Goal: Communication & Community: Answer question/provide support

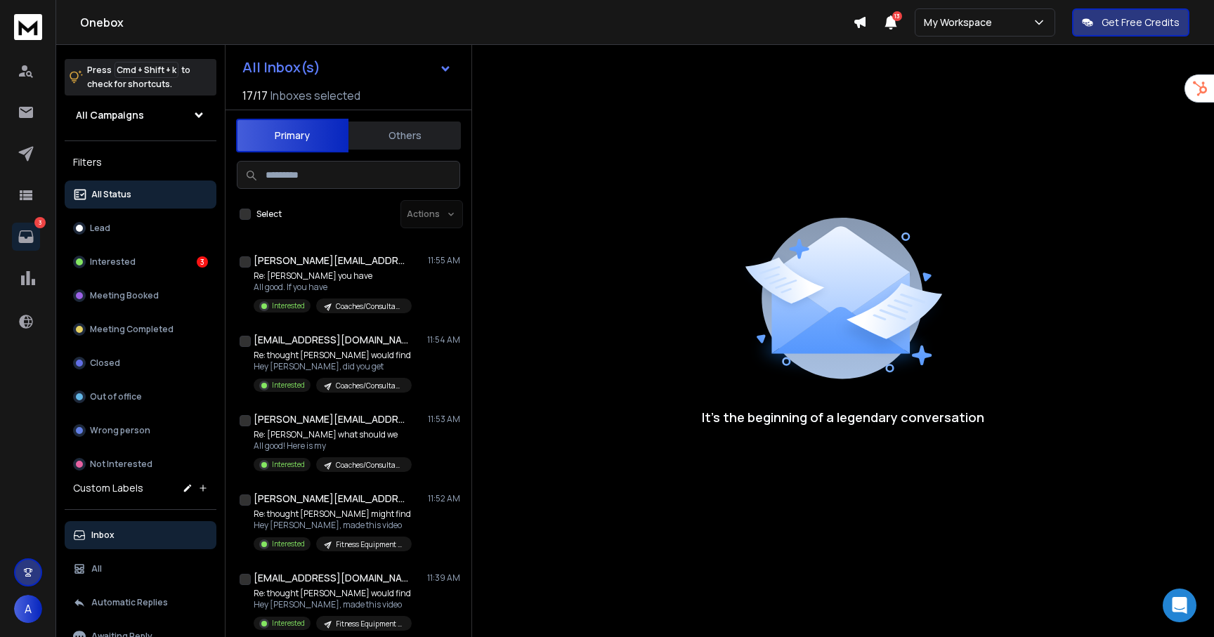
click at [320, 174] on input at bounding box center [348, 175] width 223 height 28
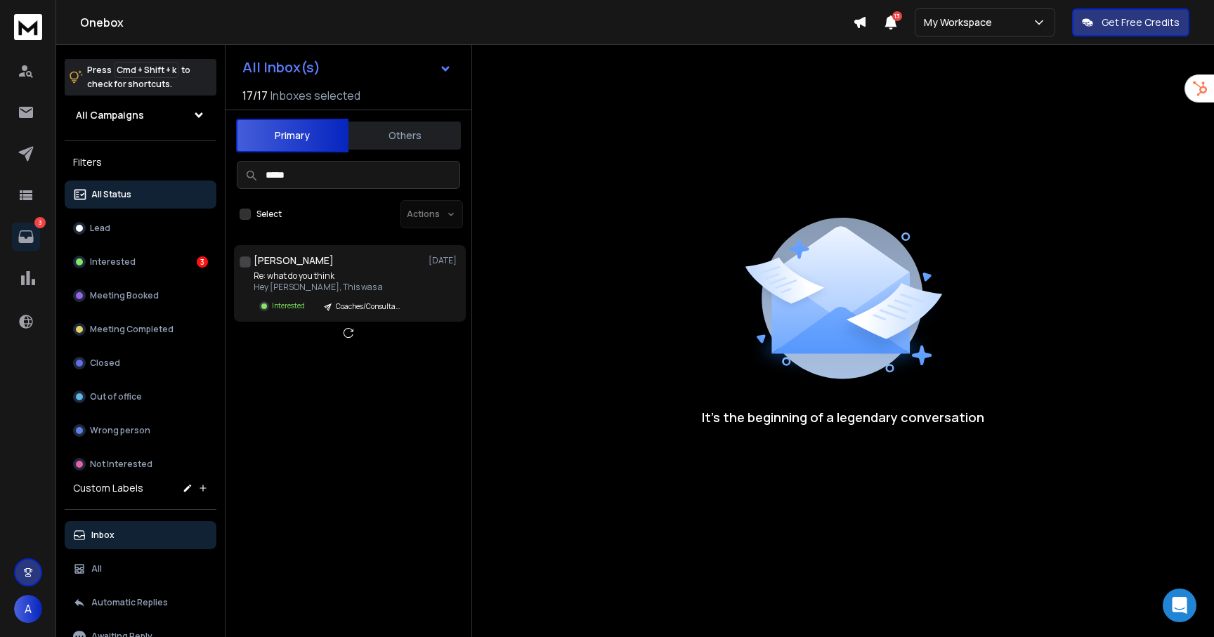
type input "*****"
click at [337, 278] on p "Re: what do you think" at bounding box center [333, 275] width 158 height 11
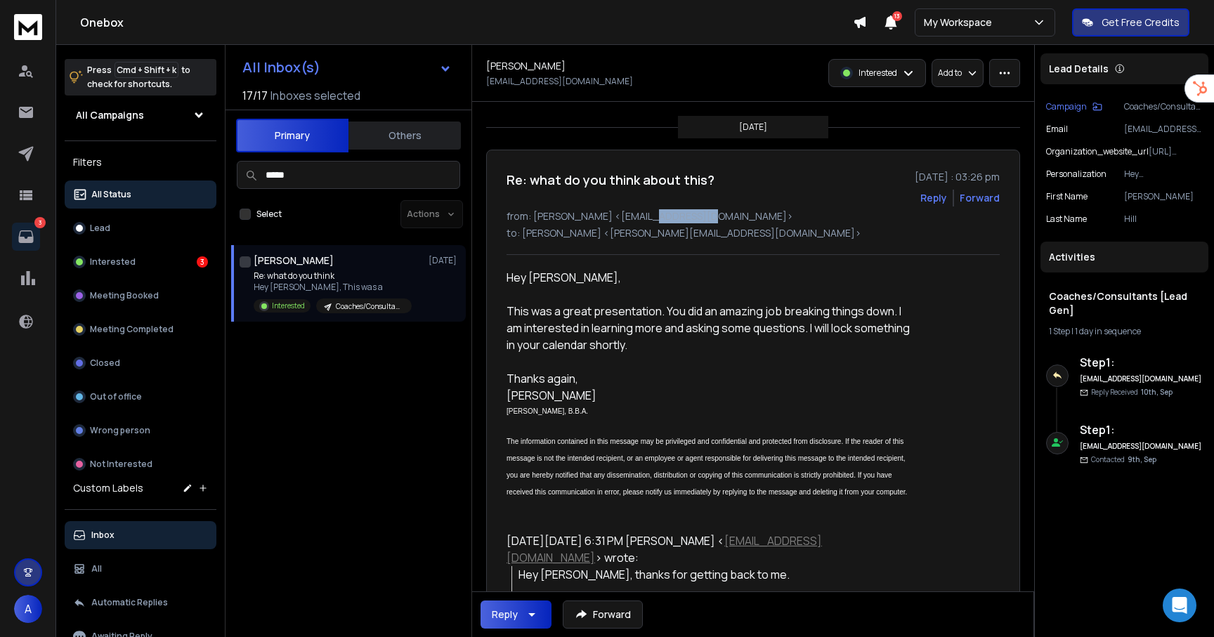
drag, startPoint x: 627, startPoint y: 218, endPoint x: 672, endPoint y: 221, distance: 44.3
click at [672, 221] on p "from: [PERSON_NAME] <[EMAIL_ADDRESS][DOMAIN_NAME]>" at bounding box center [753, 216] width 493 height 14
copy p "[DOMAIN_NAME]"
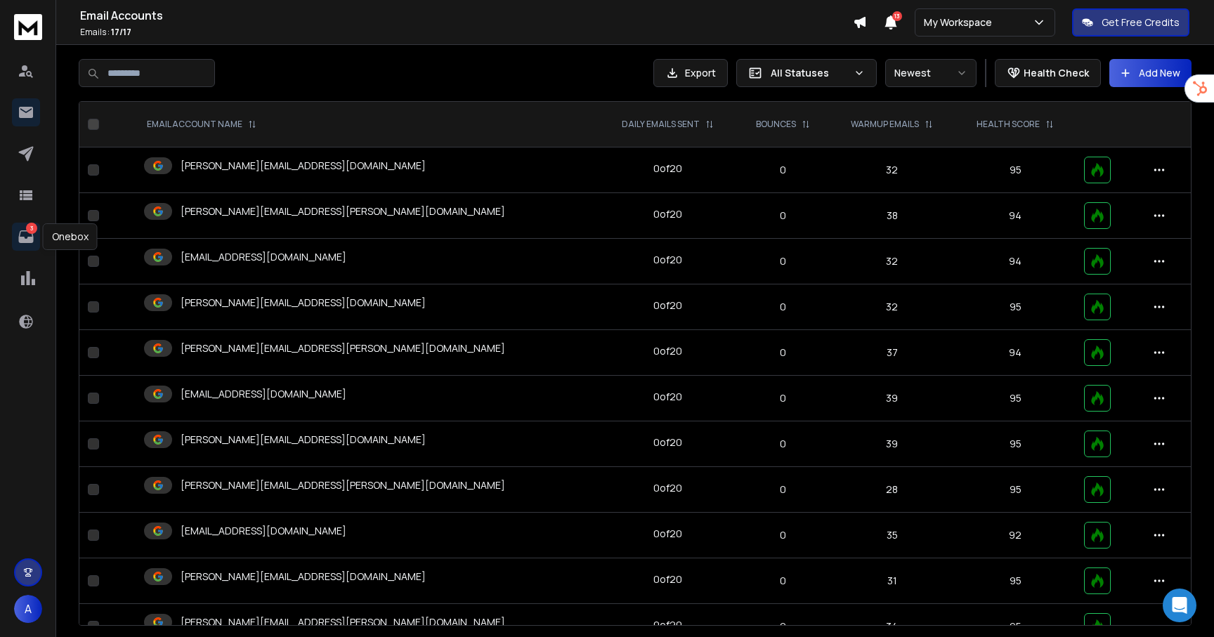
click at [23, 230] on icon at bounding box center [26, 236] width 17 height 17
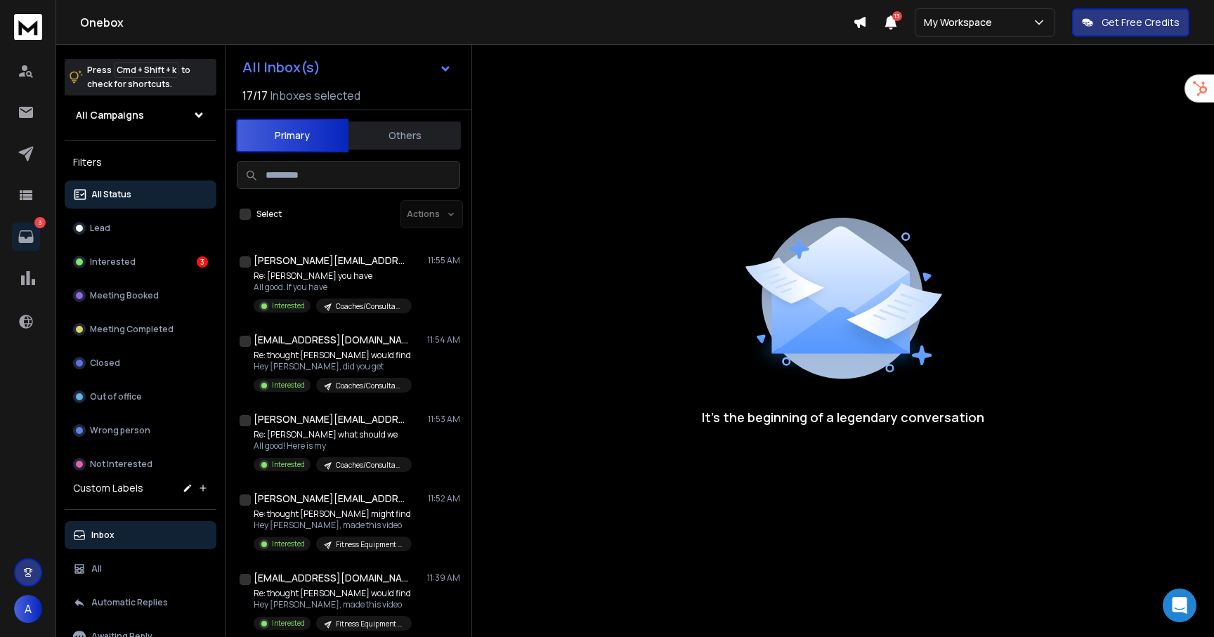
click at [353, 185] on input at bounding box center [348, 175] width 223 height 28
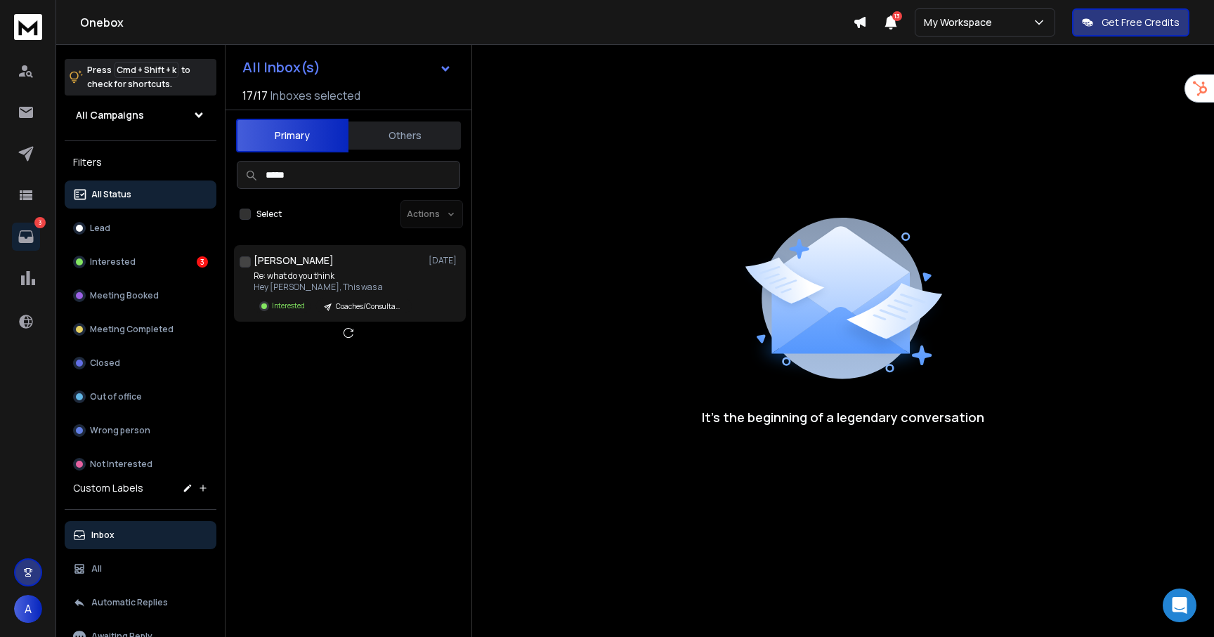
type input "*****"
click at [360, 276] on p "Re: what do you think" at bounding box center [333, 275] width 158 height 11
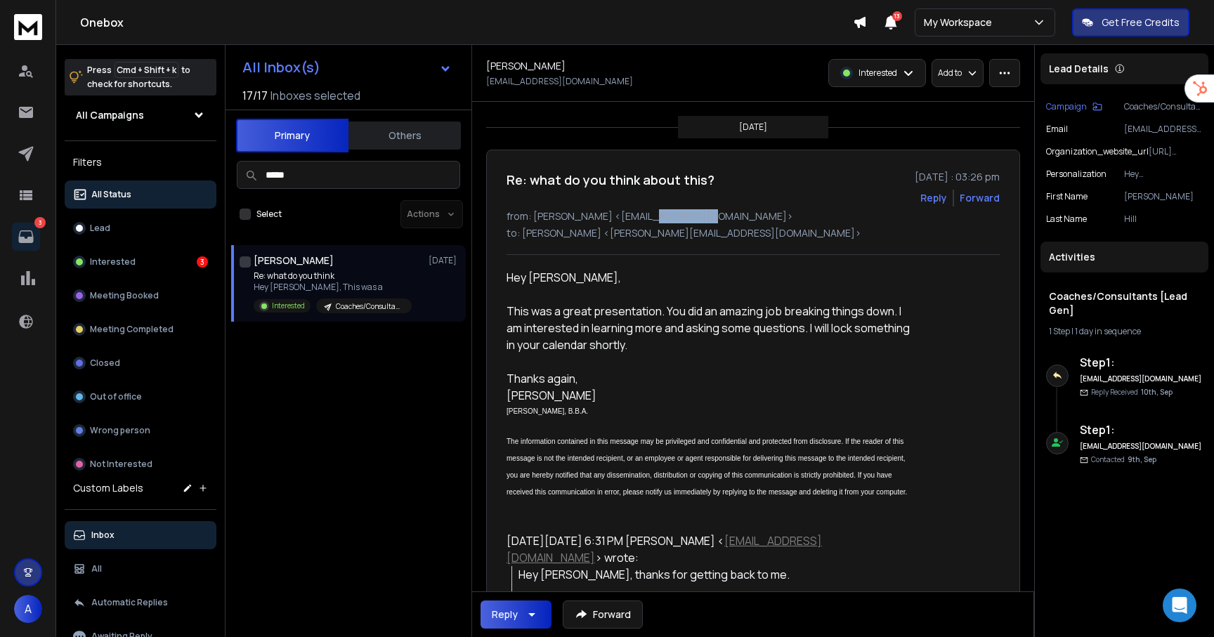
drag, startPoint x: 627, startPoint y: 216, endPoint x: 674, endPoint y: 218, distance: 47.1
click at [674, 218] on p "from: Vince Hill <vincehill@ct-igc.com>" at bounding box center [753, 216] width 493 height 14
copy p "ct-igc.com"
click at [23, 235] on icon at bounding box center [26, 236] width 17 height 17
click at [29, 143] on link at bounding box center [26, 154] width 28 height 28
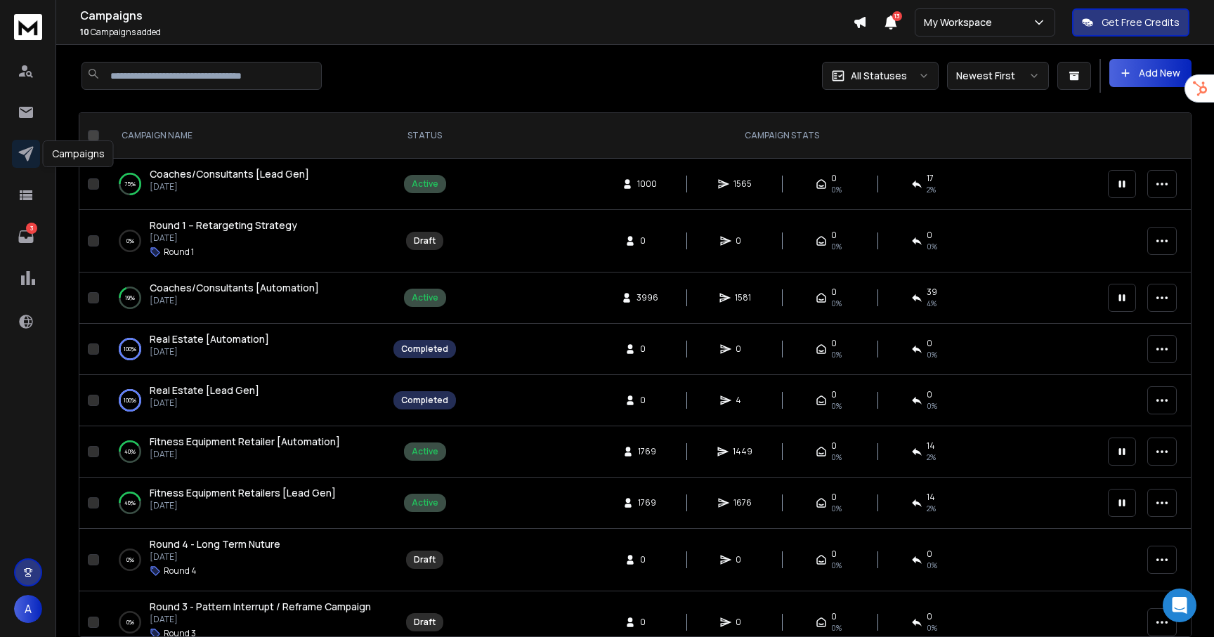
scroll to position [38, 0]
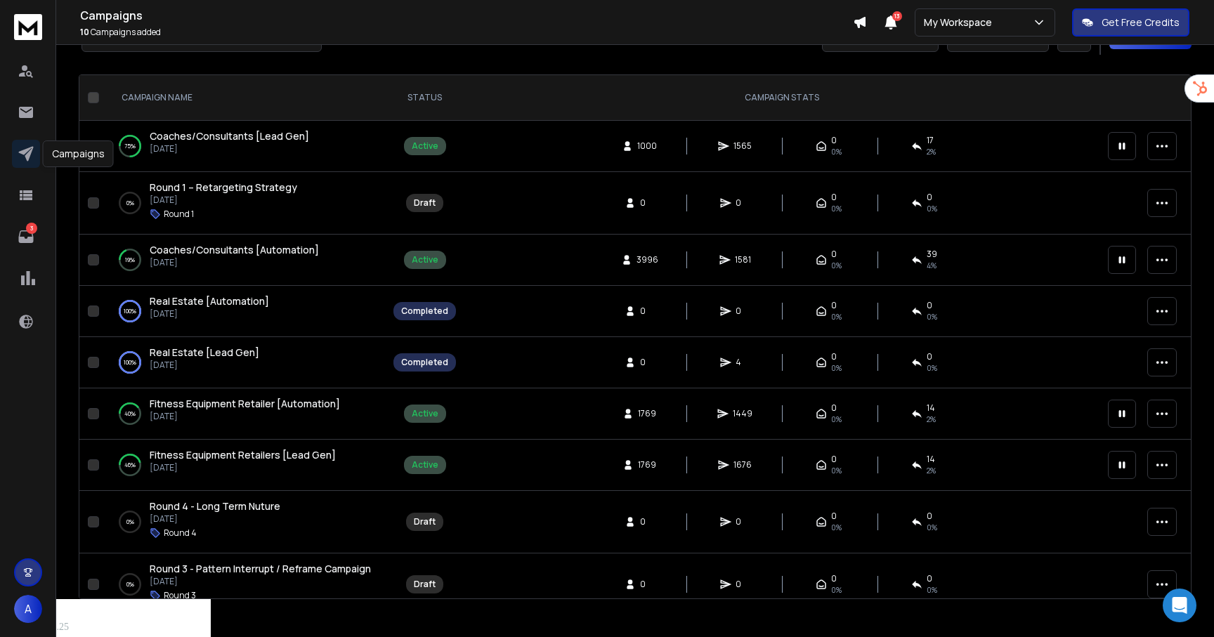
click at [28, 141] on link at bounding box center [26, 154] width 28 height 28
click at [27, 150] on icon at bounding box center [25, 153] width 15 height 15
click at [31, 152] on icon at bounding box center [26, 153] width 17 height 17
click at [26, 227] on p "3" at bounding box center [31, 228] width 11 height 11
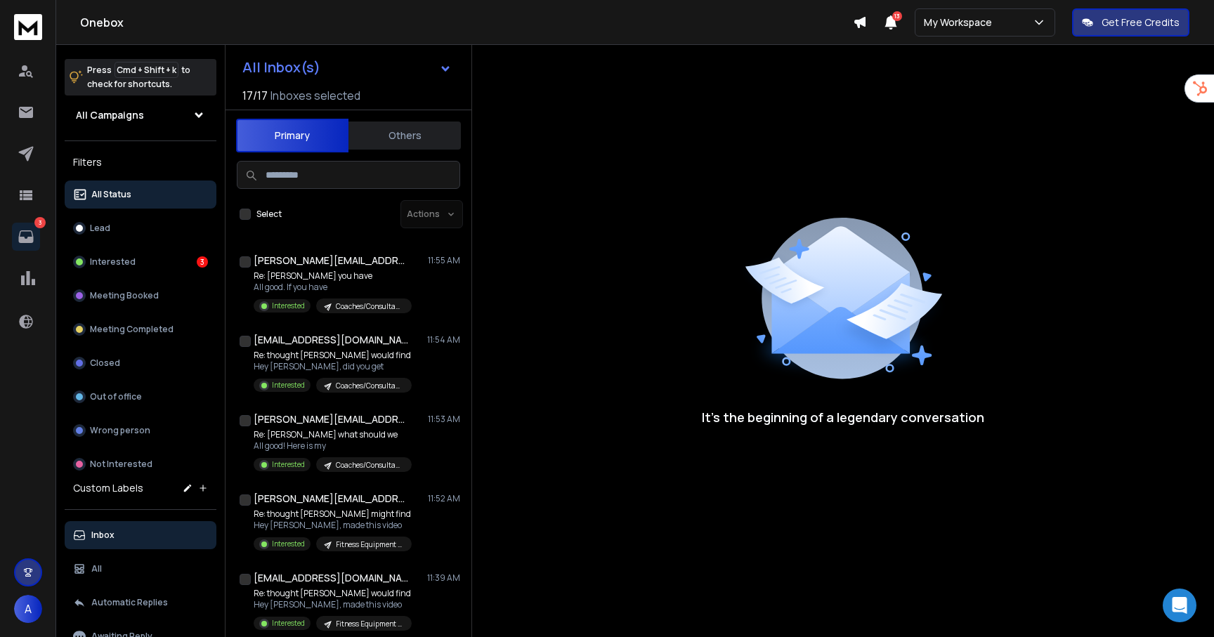
click at [341, 178] on input at bounding box center [348, 175] width 223 height 28
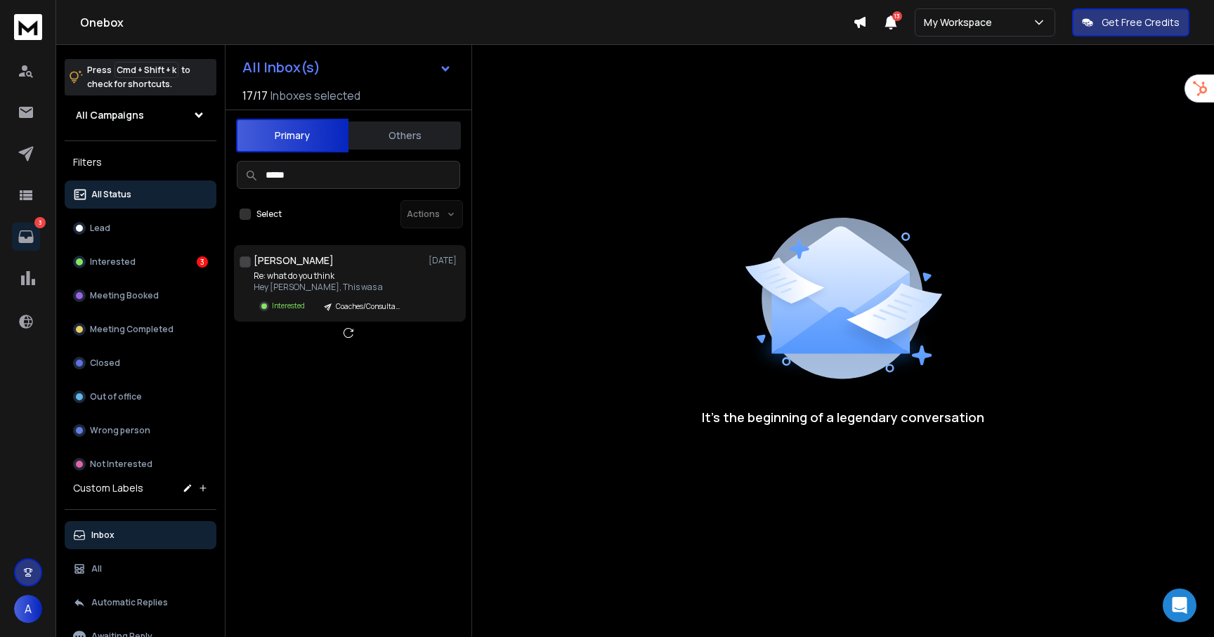
type input "*****"
click at [363, 263] on div "Vince Hill 10 Sep" at bounding box center [357, 261] width 207 height 14
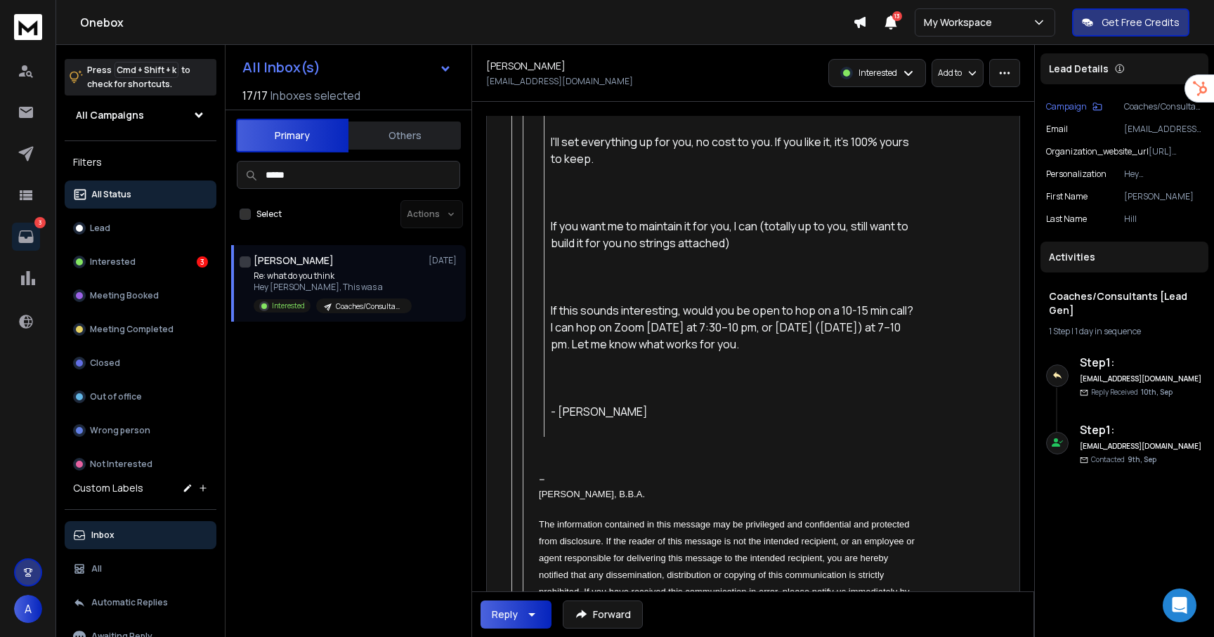
scroll to position [1467, 0]
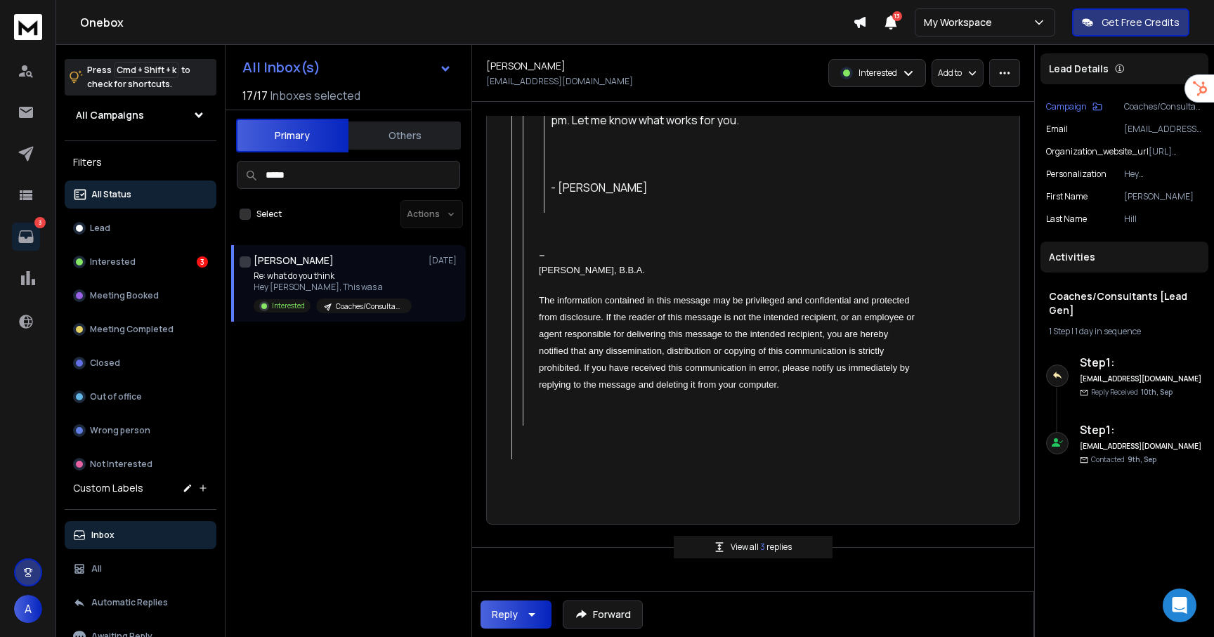
click at [746, 540] on div "View all 3 replies" at bounding box center [753, 547] width 159 height 22
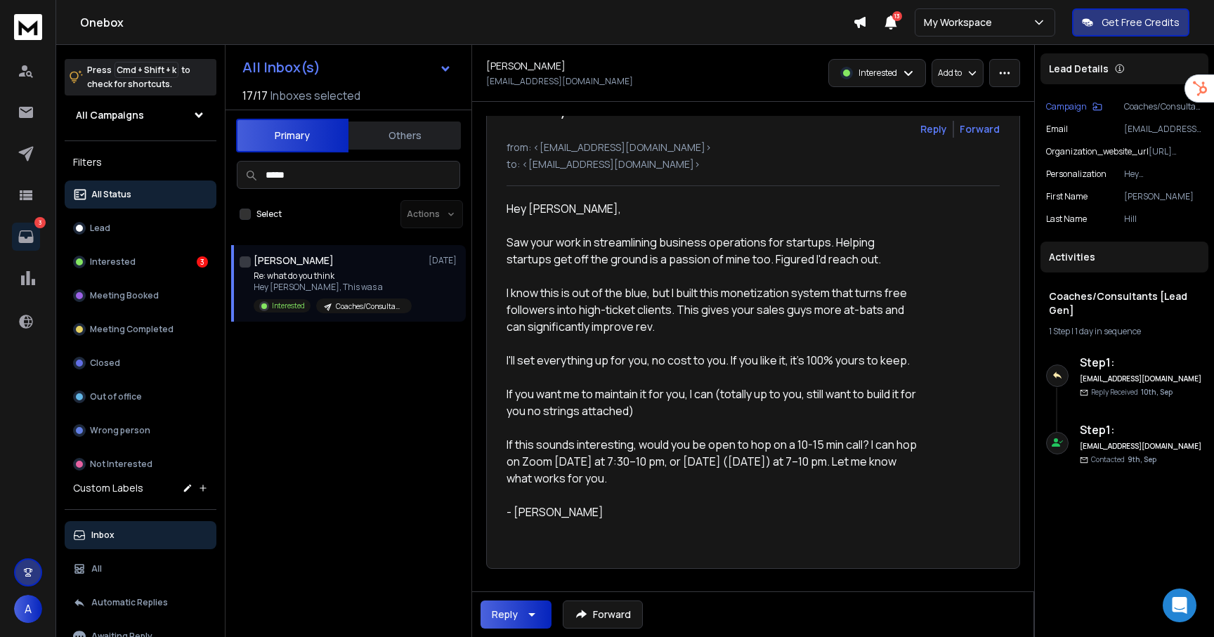
scroll to position [4672, 0]
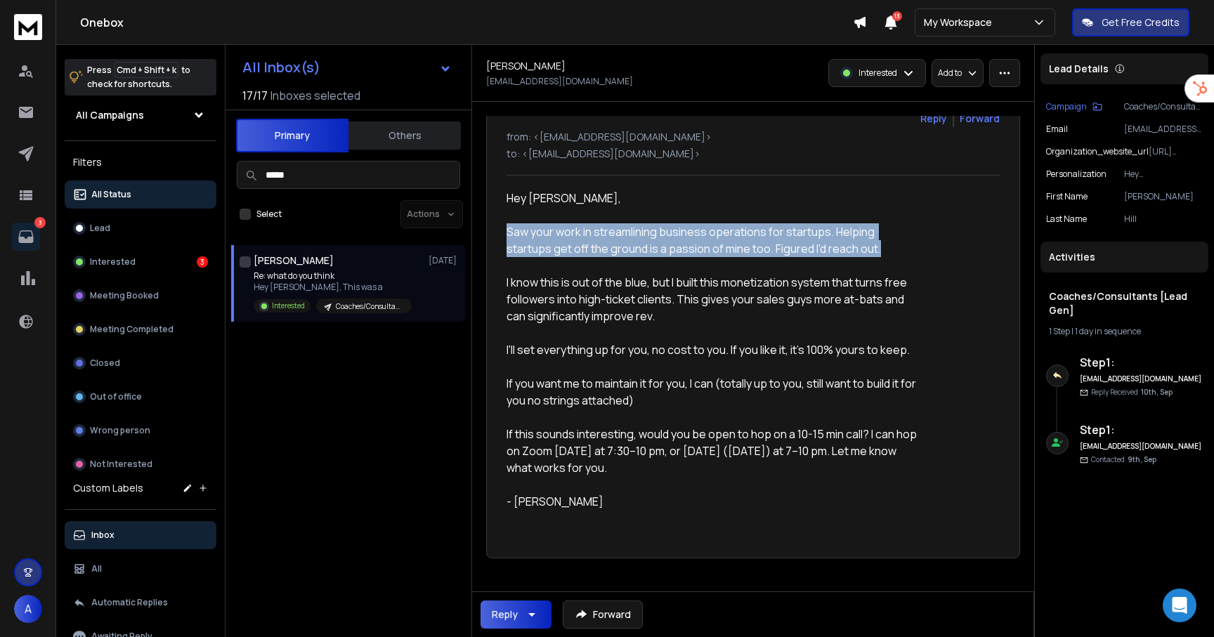
drag, startPoint x: 886, startPoint y: 285, endPoint x: 504, endPoint y: 264, distance: 382.7
click at [504, 264] on div "what do you think about this? 9 September 2025 : 07:46 am Reply Forward from: <…" at bounding box center [753, 314] width 534 height 488
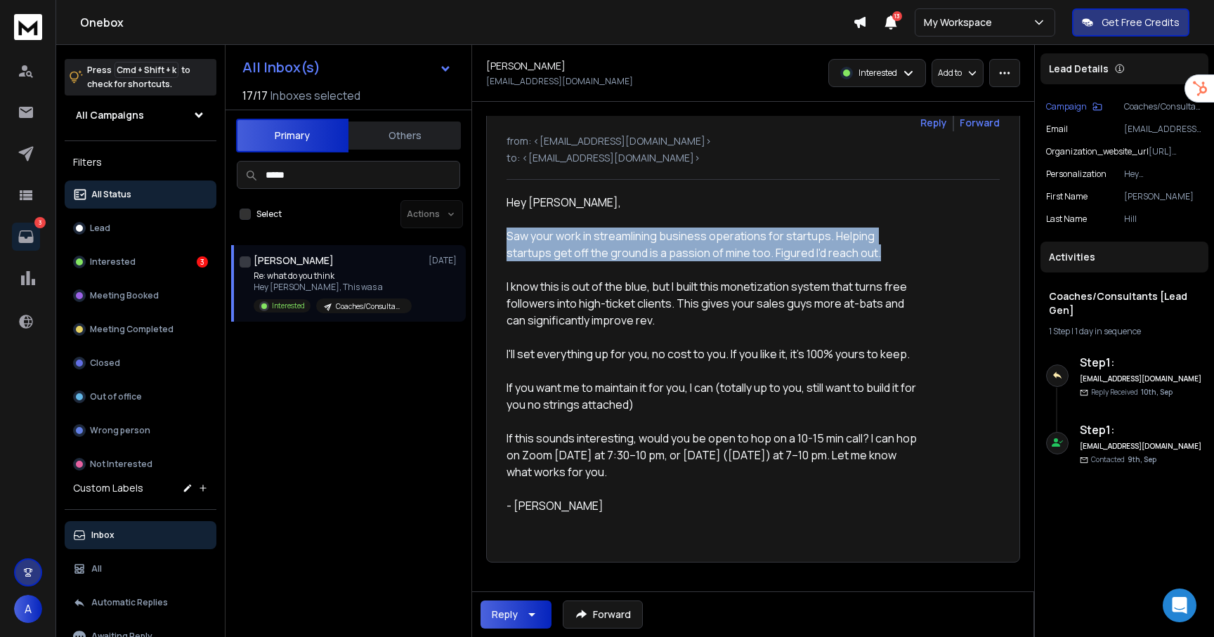
scroll to position [4707, 0]
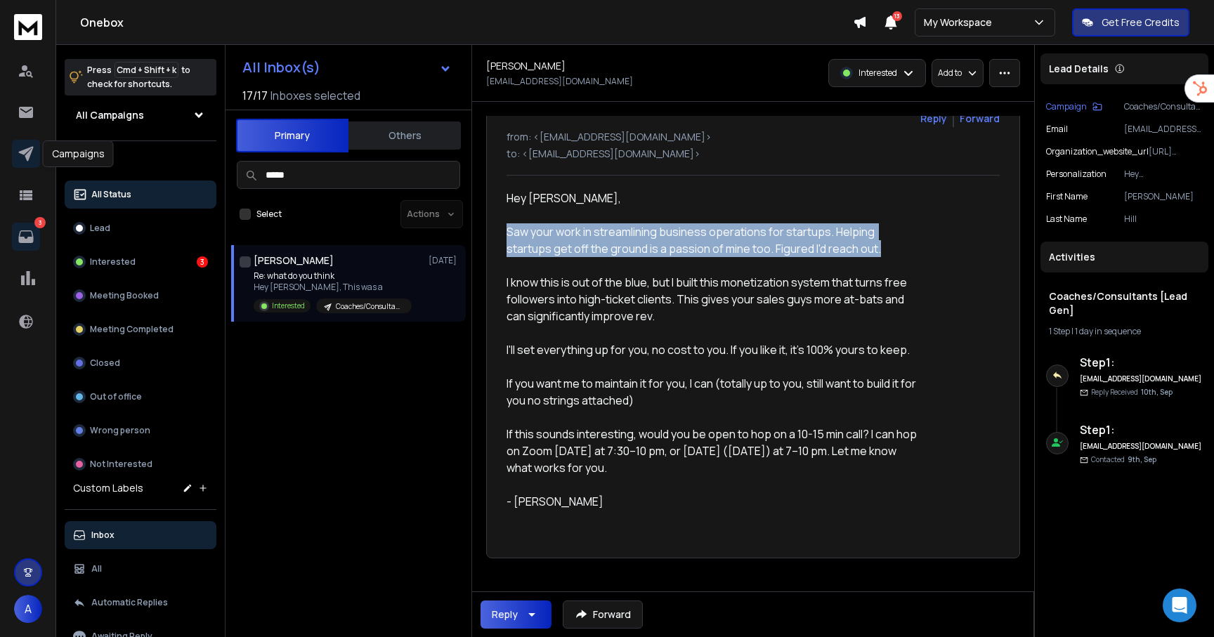
click at [28, 153] on icon at bounding box center [25, 153] width 15 height 15
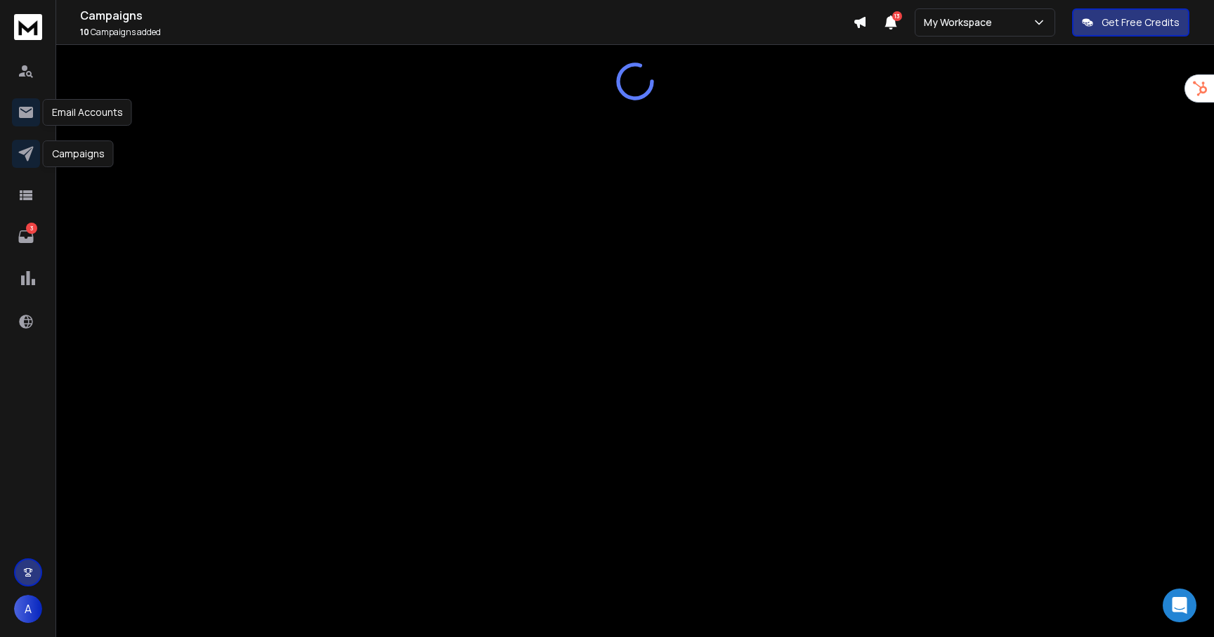
click at [25, 107] on icon at bounding box center [26, 112] width 14 height 11
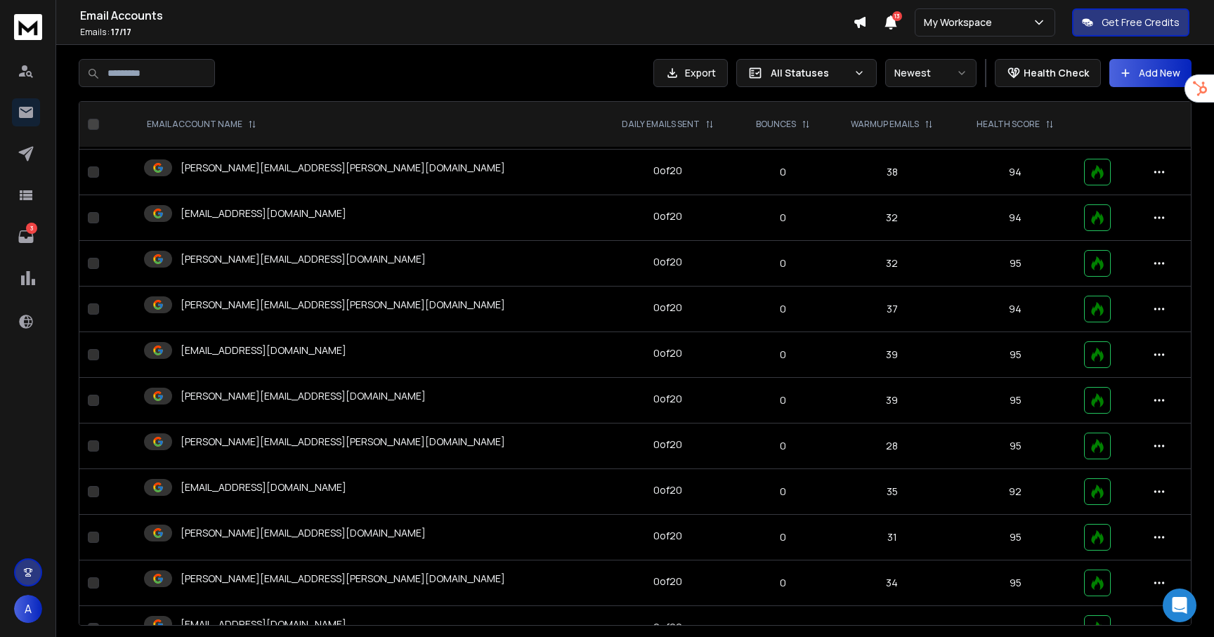
scroll to position [44, 0]
click at [599, 379] on td "0 of 20" at bounding box center [668, 395] width 138 height 37
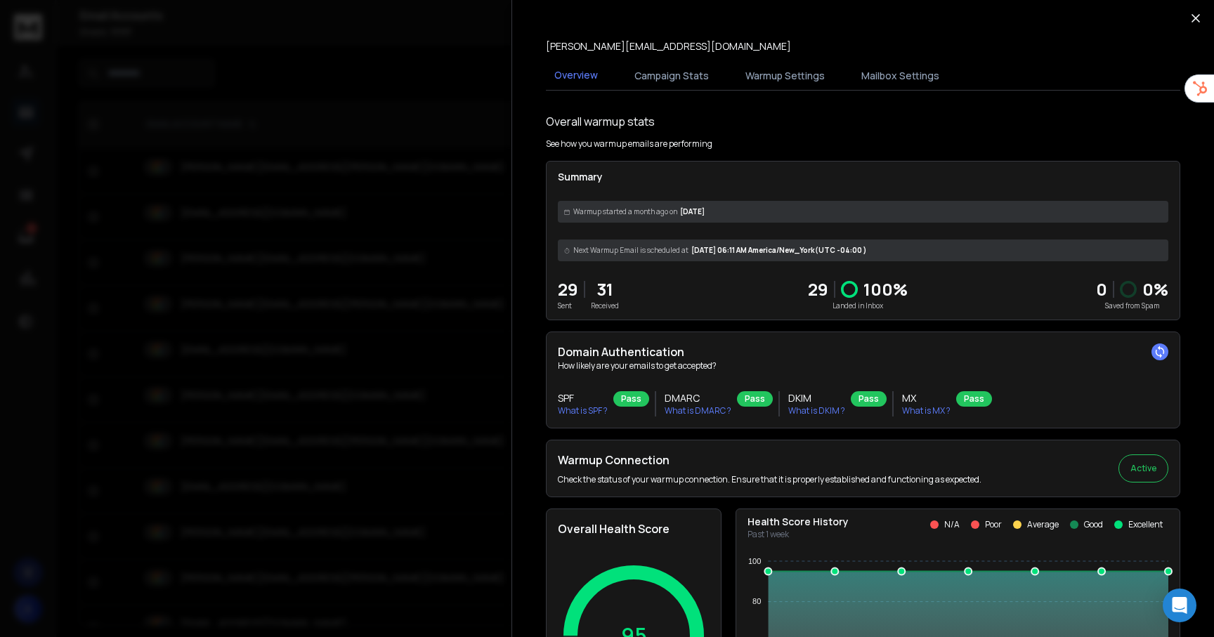
click at [1189, 22] on icon "button" at bounding box center [1196, 18] width 14 height 14
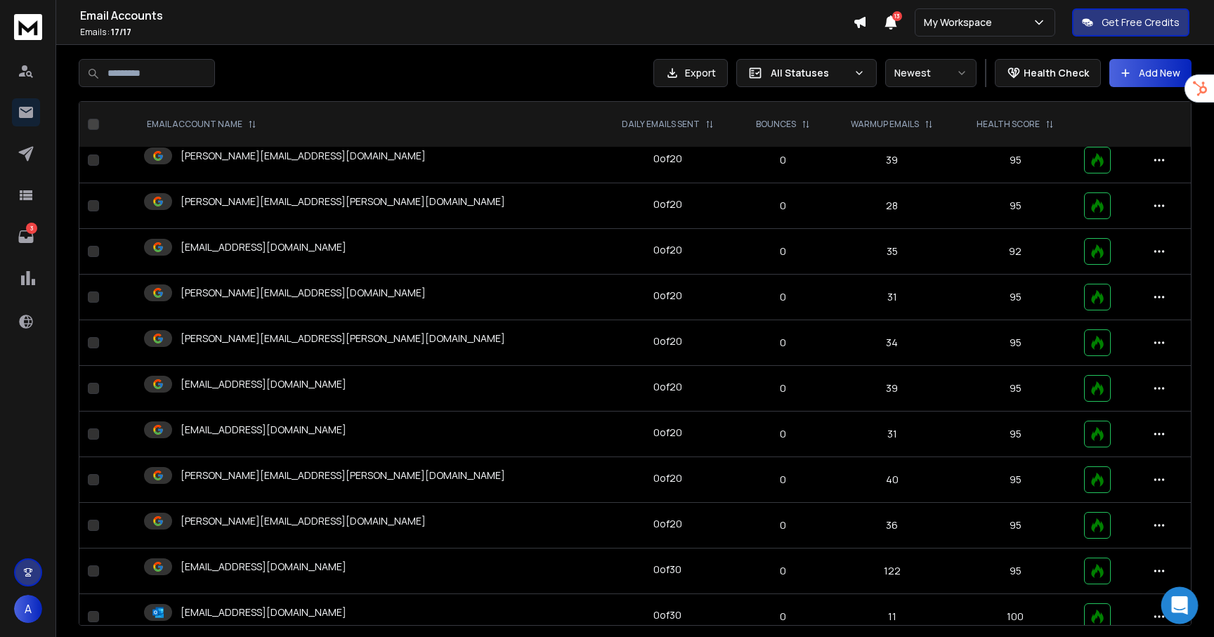
scroll to position [309, 0]
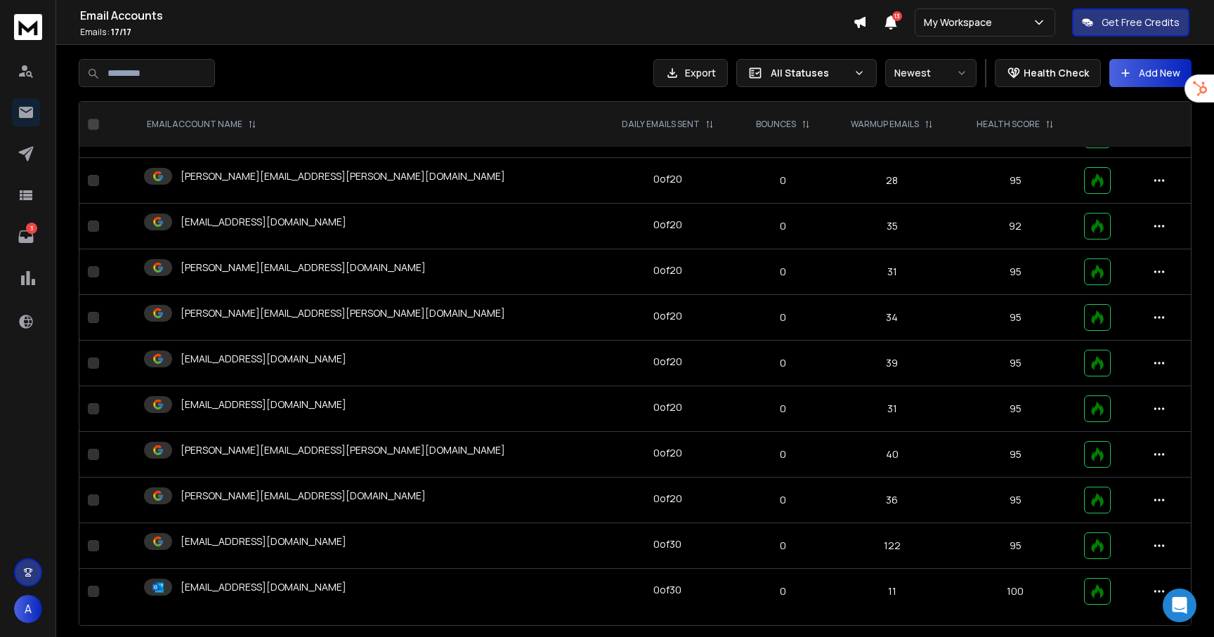
click at [100, 318] on div at bounding box center [112, 317] width 48 height 11
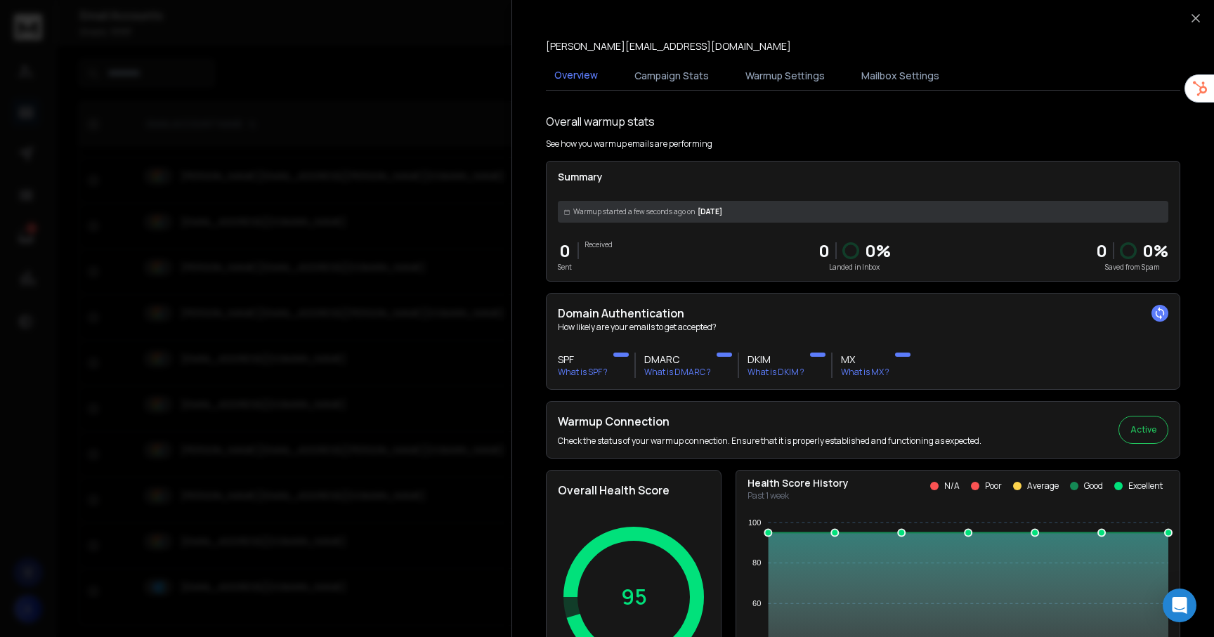
click at [305, 261] on div at bounding box center [607, 318] width 1214 height 637
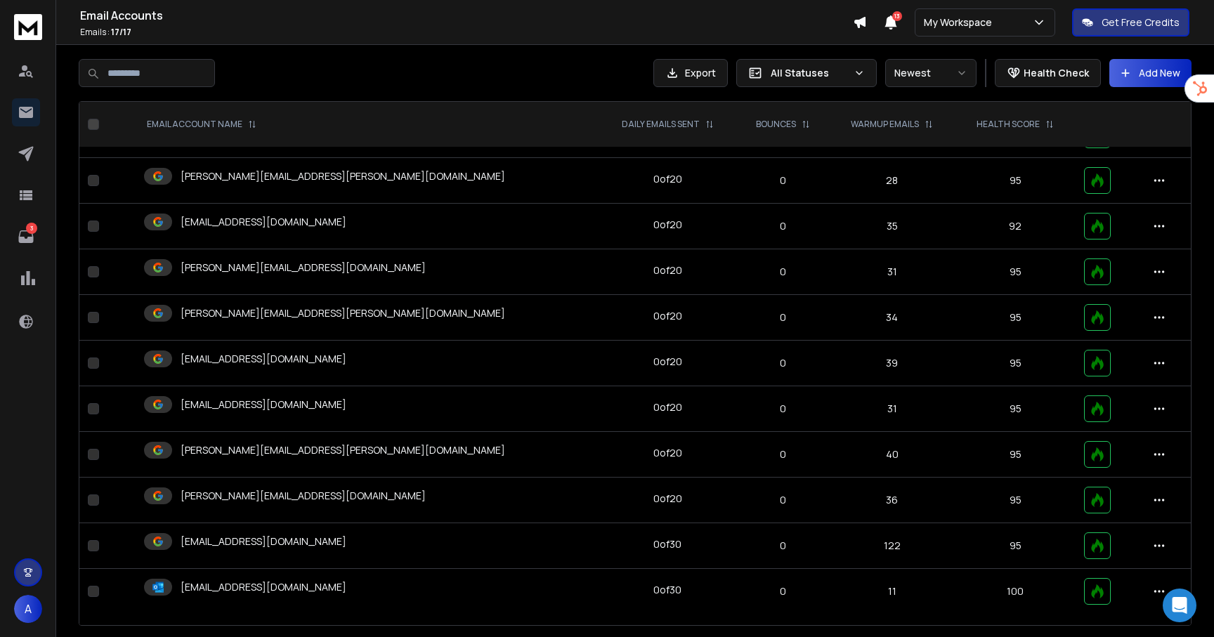
scroll to position [0, 0]
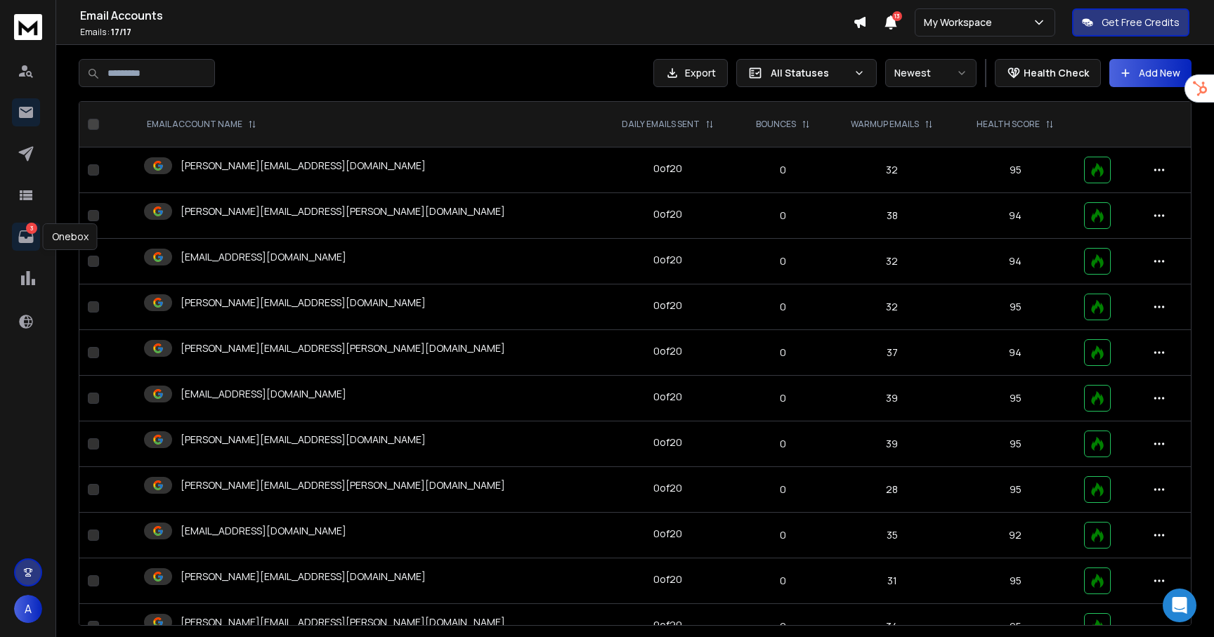
click at [27, 237] on icon at bounding box center [26, 236] width 17 height 17
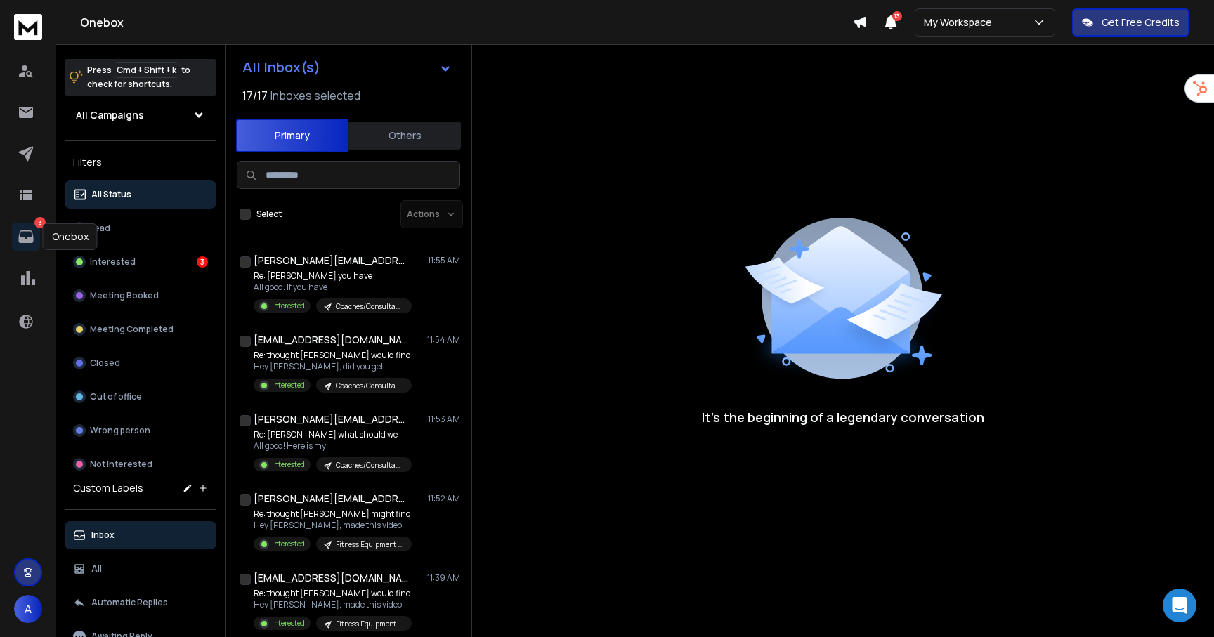
click at [350, 176] on input at bounding box center [348, 175] width 223 height 28
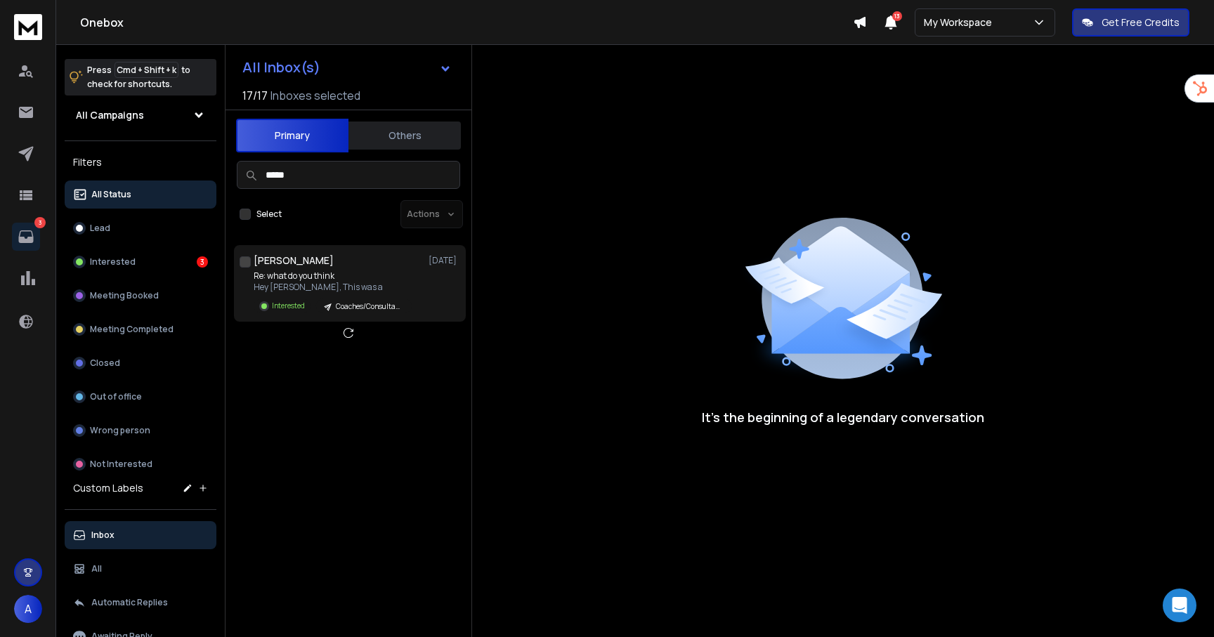
type input "*****"
click at [345, 290] on p "Hey [PERSON_NAME], This was a" at bounding box center [333, 287] width 158 height 11
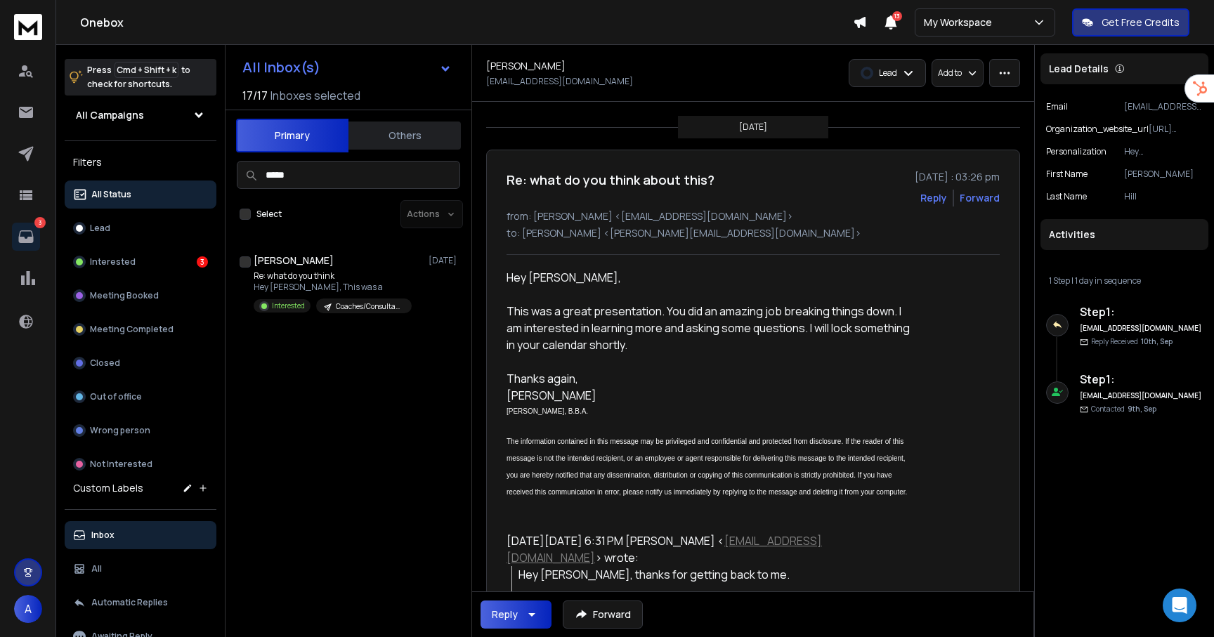
click at [499, 613] on div "Reply" at bounding box center [505, 615] width 26 height 14
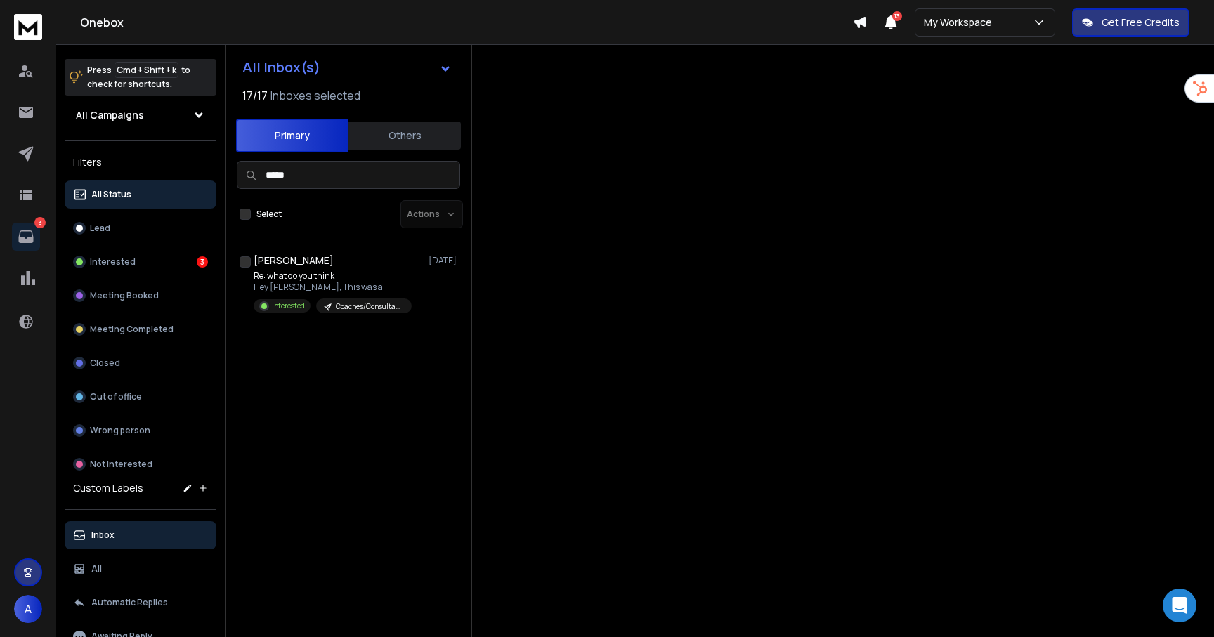
click at [629, 248] on div at bounding box center [843, 363] width 742 height 637
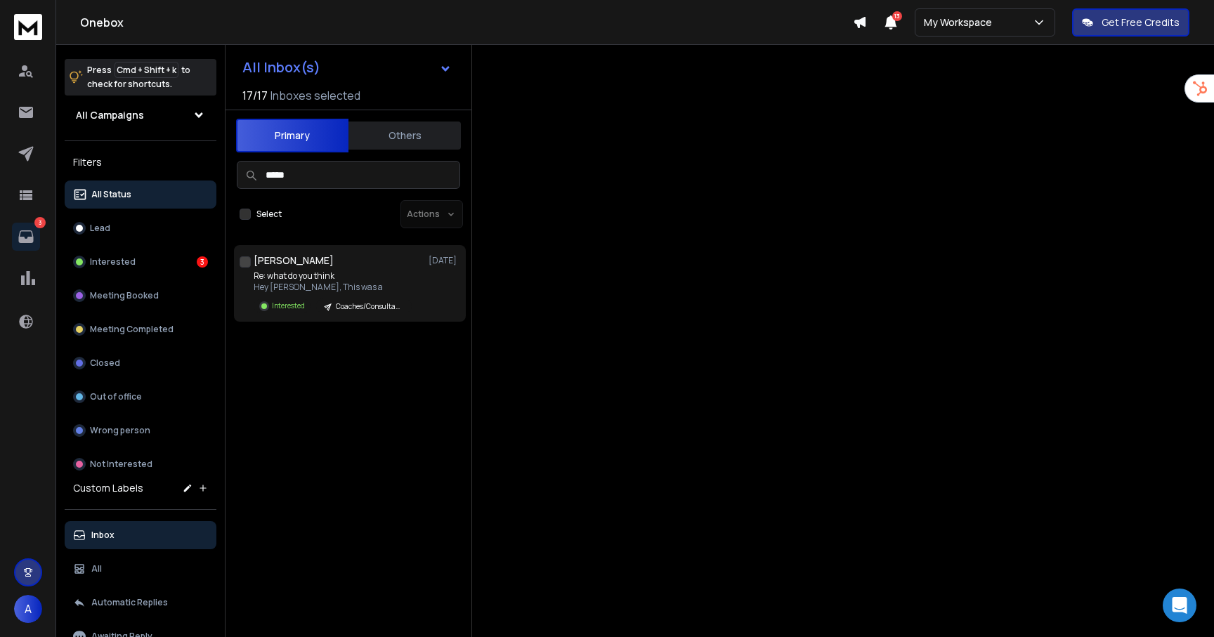
click at [407, 277] on p "Re: what do you think" at bounding box center [333, 275] width 158 height 11
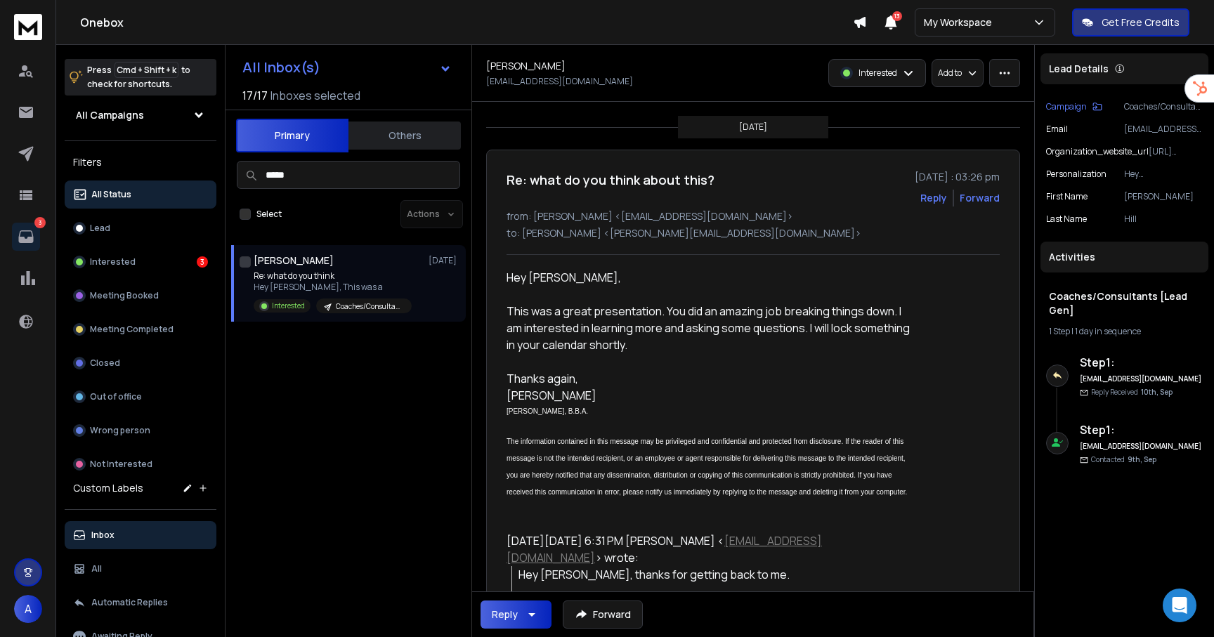
click at [506, 613] on div "Reply" at bounding box center [505, 615] width 26 height 14
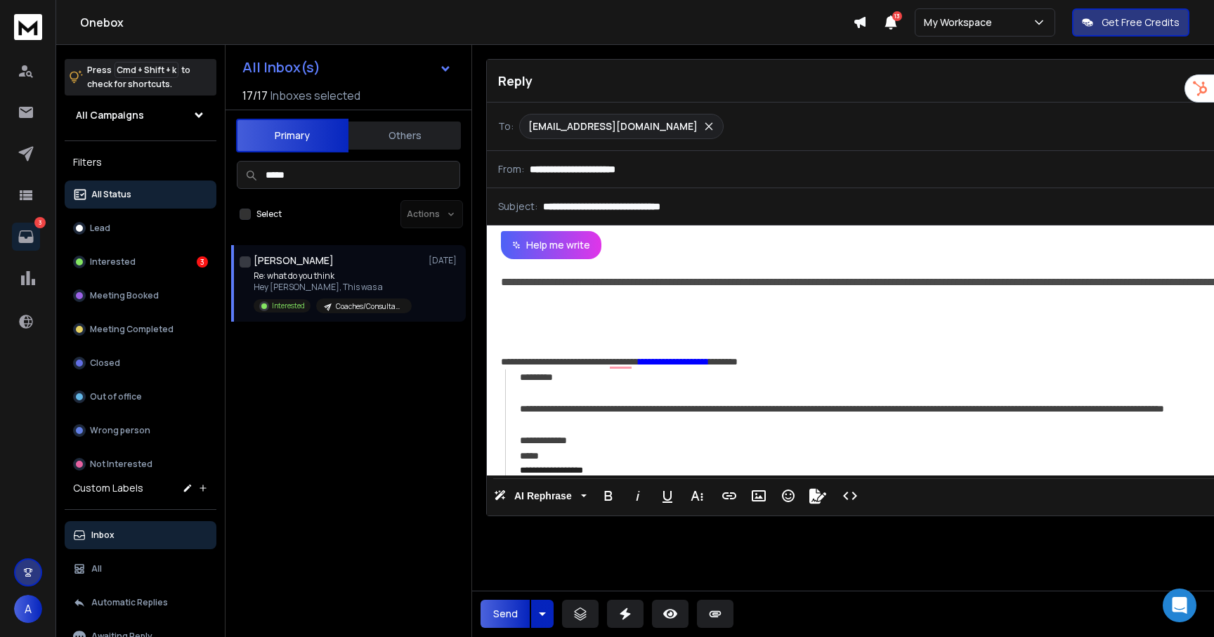
click at [495, 609] on button "Send" at bounding box center [505, 614] width 49 height 28
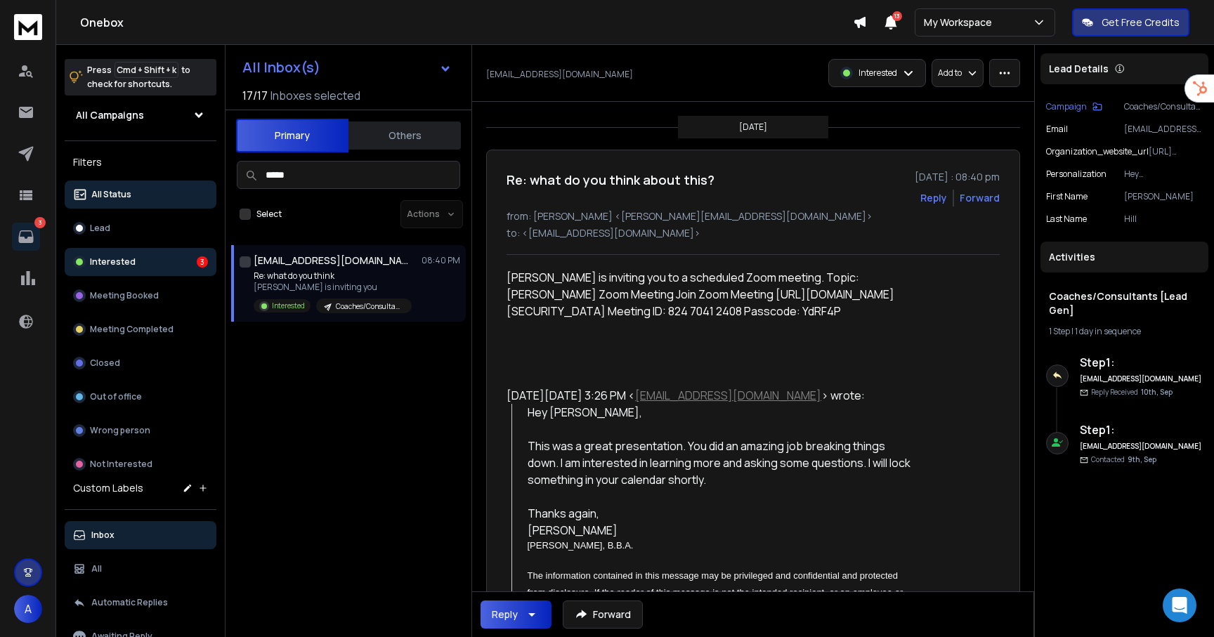
click at [122, 266] on p "Interested" at bounding box center [113, 261] width 46 height 11
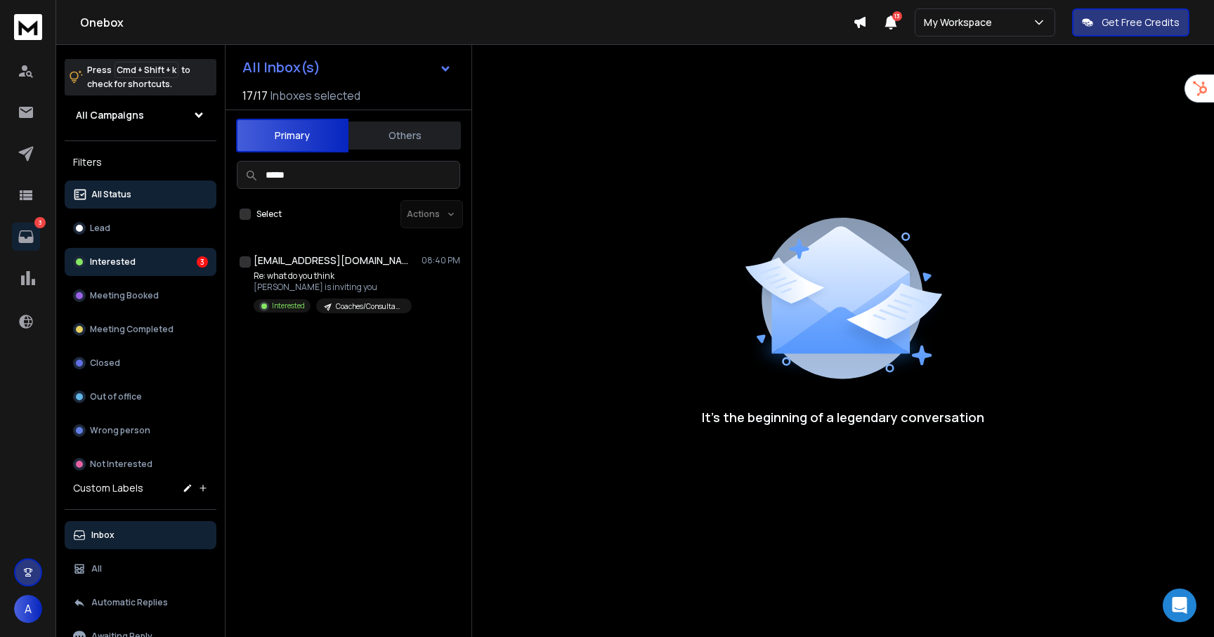
click at [141, 198] on button "All Status" at bounding box center [141, 195] width 152 height 28
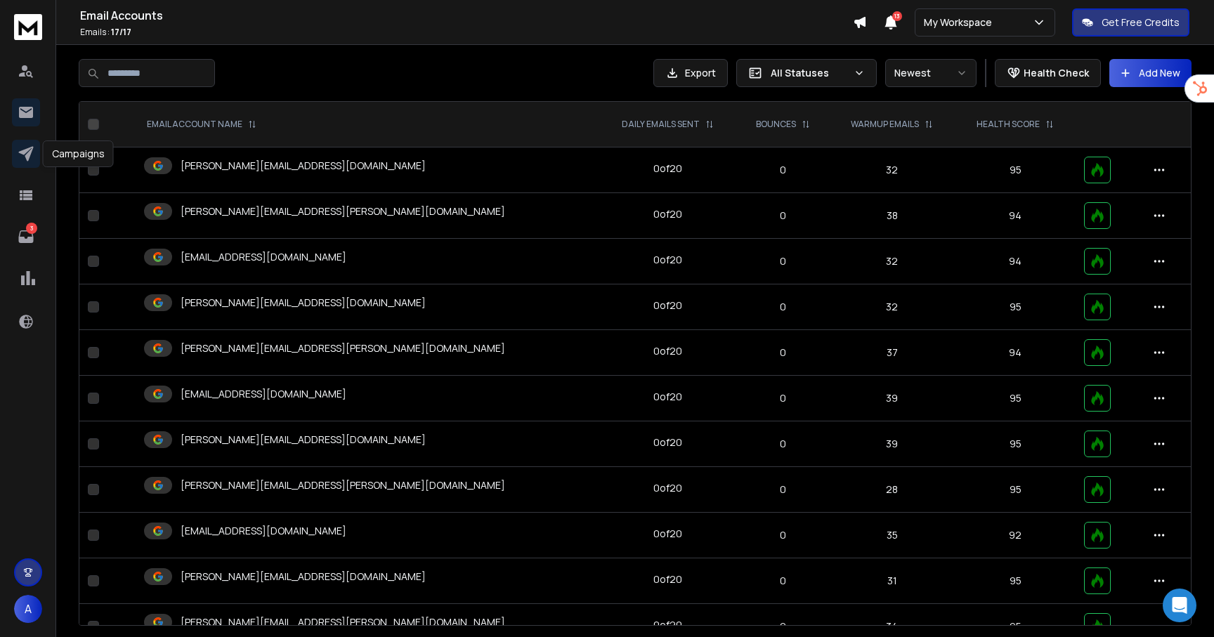
click at [25, 158] on icon at bounding box center [25, 153] width 15 height 15
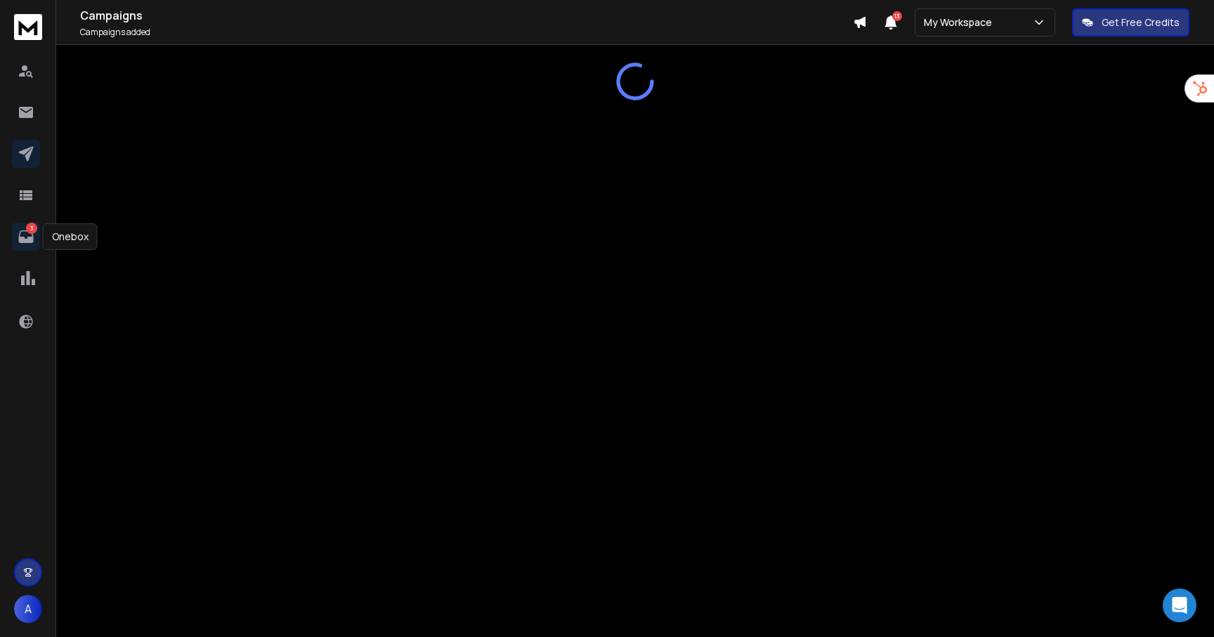
click at [37, 229] on link "3" at bounding box center [26, 237] width 28 height 28
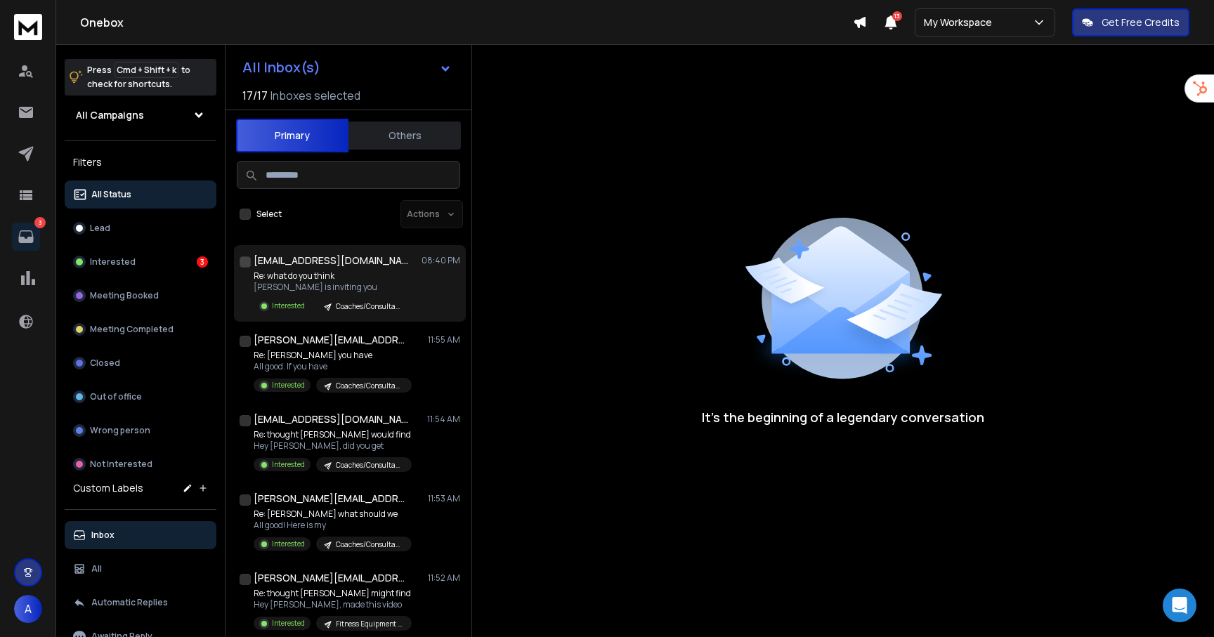
click at [343, 286] on p "[PERSON_NAME] is inviting you" at bounding box center [333, 287] width 158 height 11
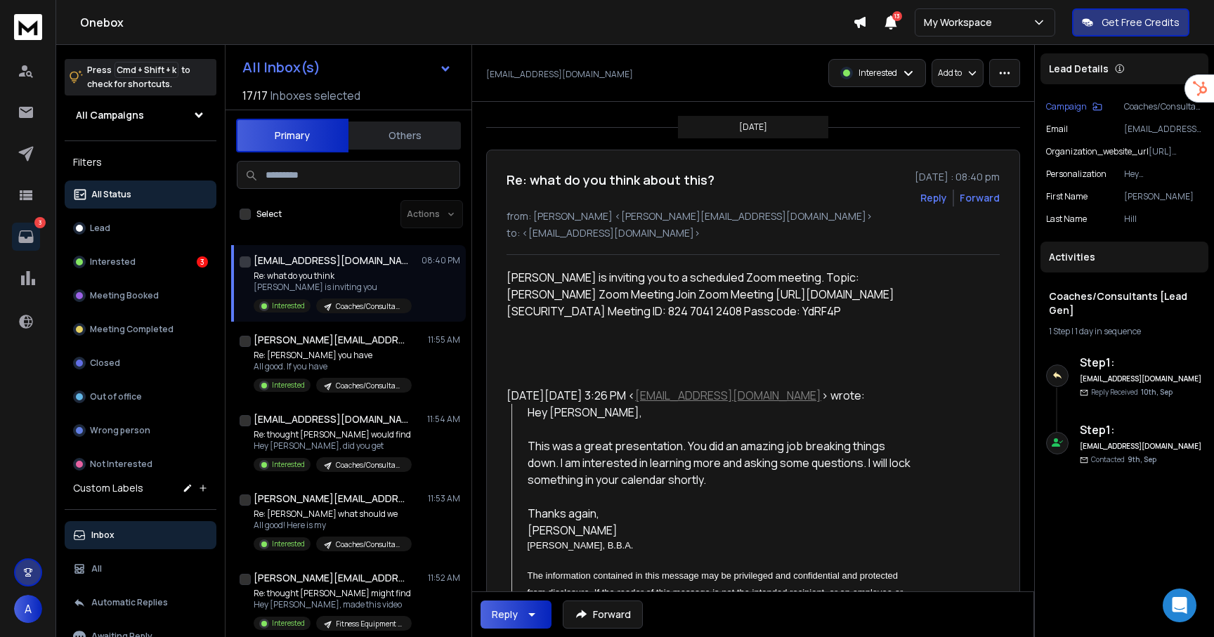
click at [505, 606] on div "Reply" at bounding box center [516, 614] width 48 height 17
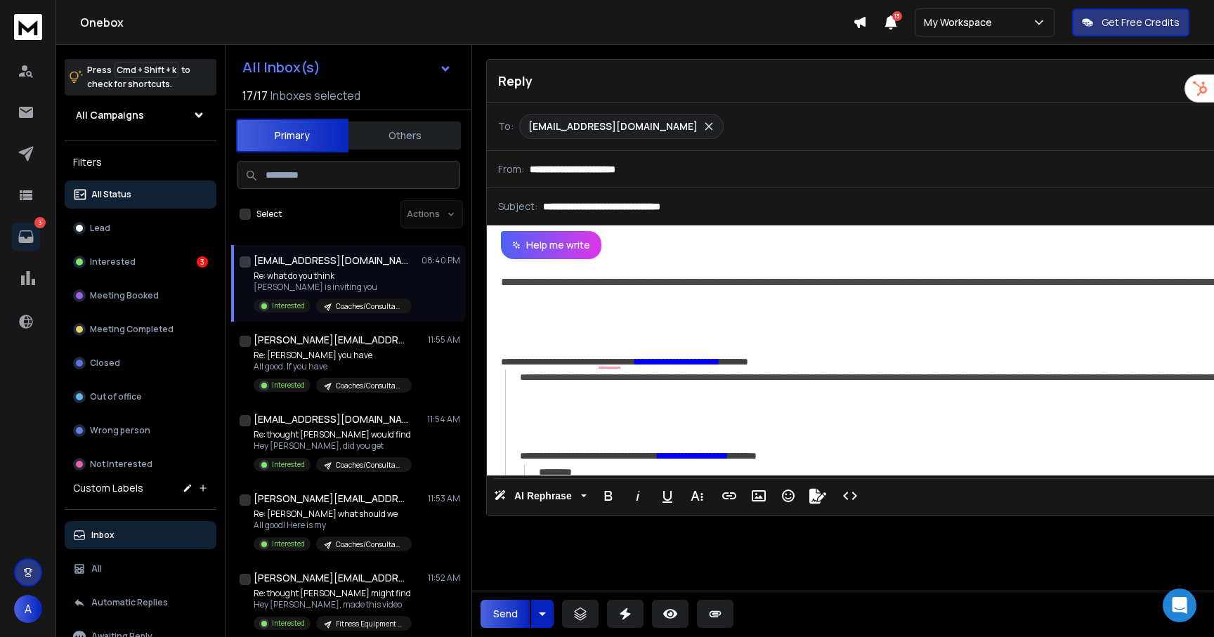
click at [509, 609] on button "Send" at bounding box center [505, 614] width 49 height 28
